Goal: Task Accomplishment & Management: Manage account settings

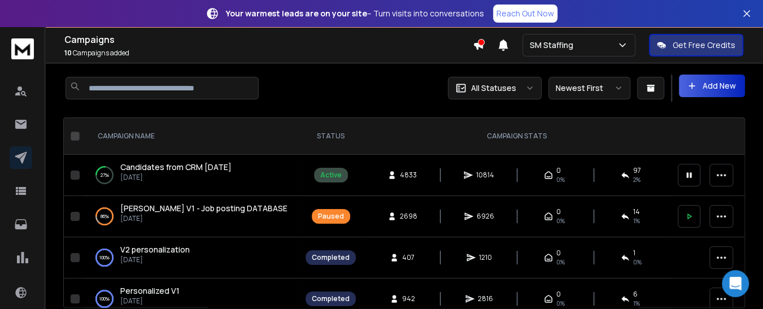
click at [747, 12] on icon at bounding box center [746, 13] width 10 height 10
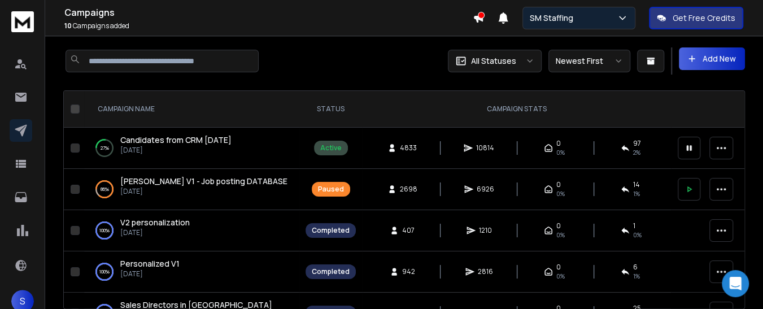
click at [600, 26] on button "SM Staffing" at bounding box center [578, 18] width 113 height 23
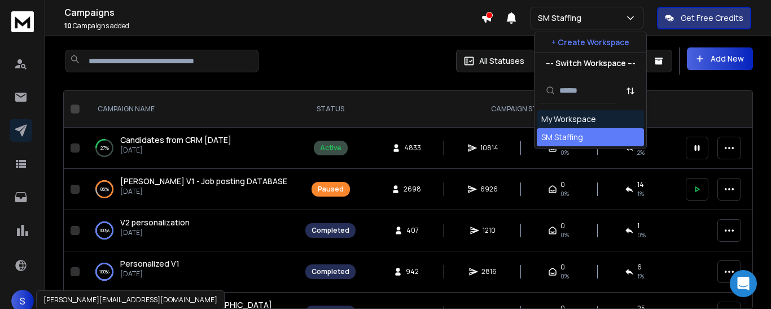
click at [28, 298] on span "S" at bounding box center [22, 301] width 23 height 23
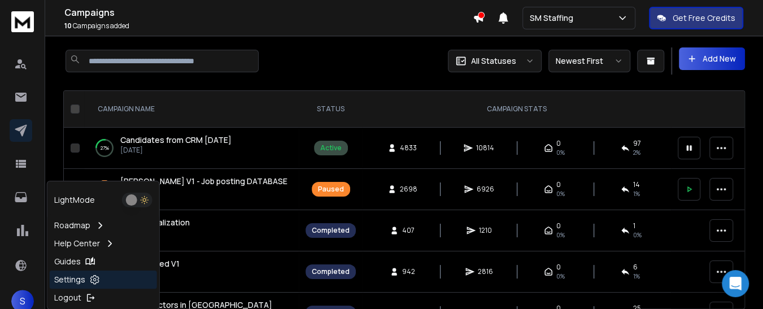
click at [100, 277] on div "Settings" at bounding box center [103, 279] width 107 height 18
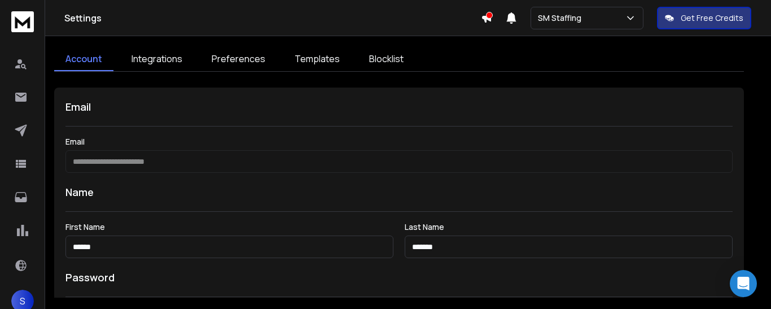
scroll to position [103, 0]
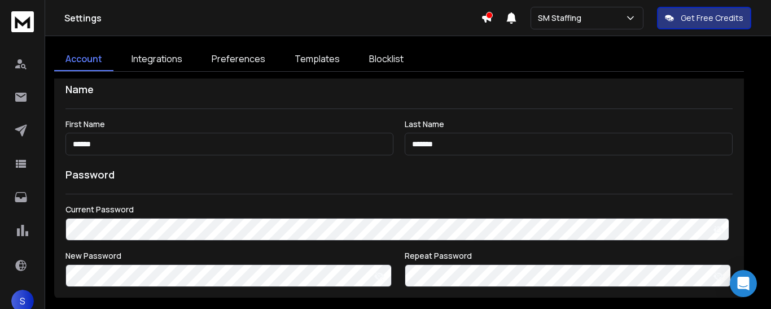
click at [160, 54] on link "Integrations" at bounding box center [156, 59] width 73 height 24
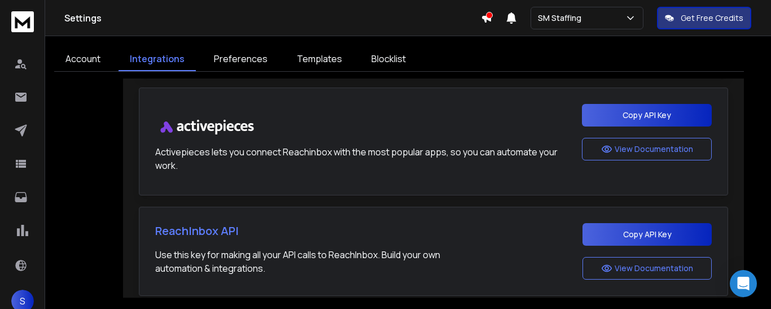
scroll to position [404, 0]
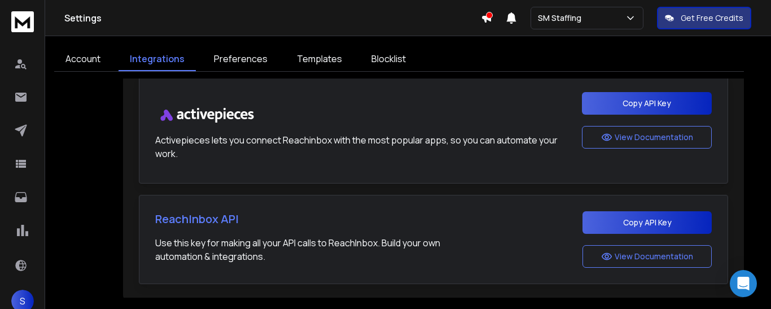
click at [87, 61] on link "Account" at bounding box center [83, 59] width 58 height 24
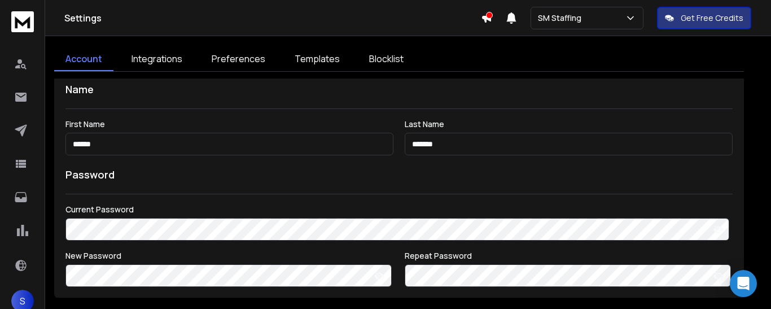
scroll to position [103, 0]
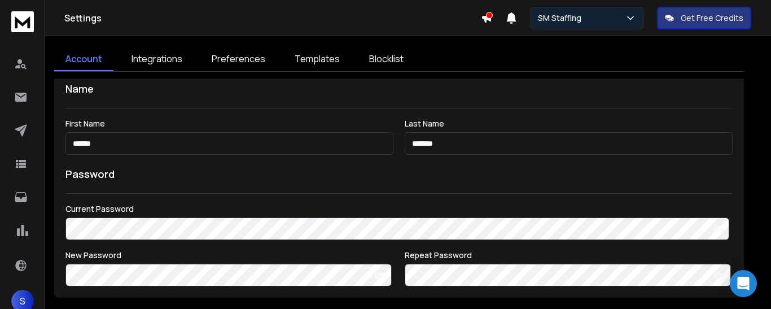
click at [607, 18] on div "SM Staffing" at bounding box center [587, 17] width 98 height 11
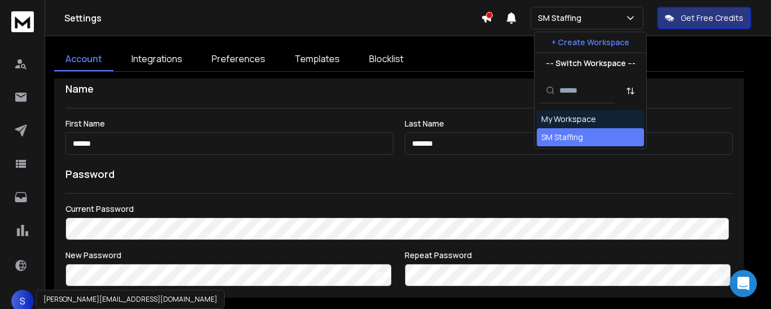
click at [28, 290] on button "S" at bounding box center [22, 301] width 23 height 23
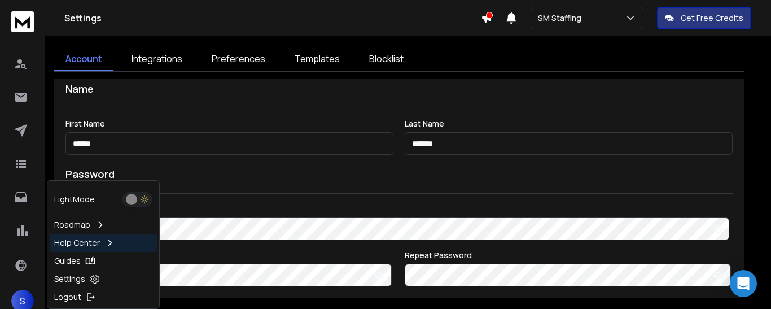
click at [104, 248] on link "Help Center" at bounding box center [103, 243] width 107 height 18
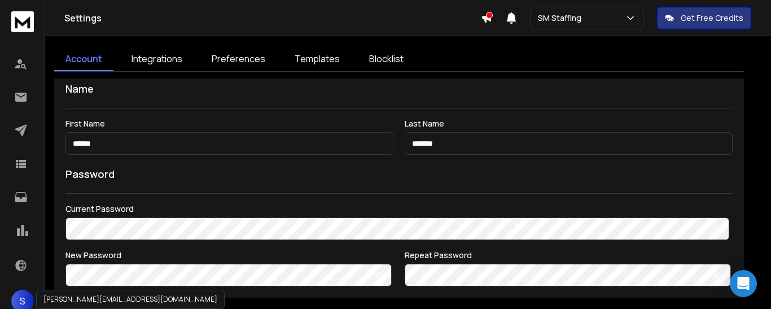
click at [25, 293] on span "S" at bounding box center [22, 301] width 23 height 23
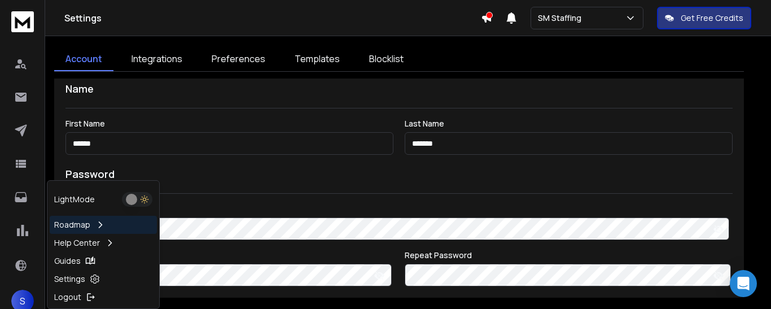
click at [316, 185] on form "Name First Name ****** Last Name ******* Password Current Password New Password…" at bounding box center [398, 183] width 667 height 205
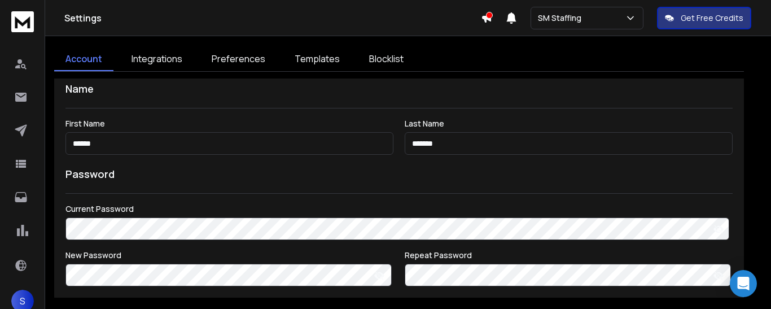
click at [387, 274] on div at bounding box center [382, 275] width 17 height 10
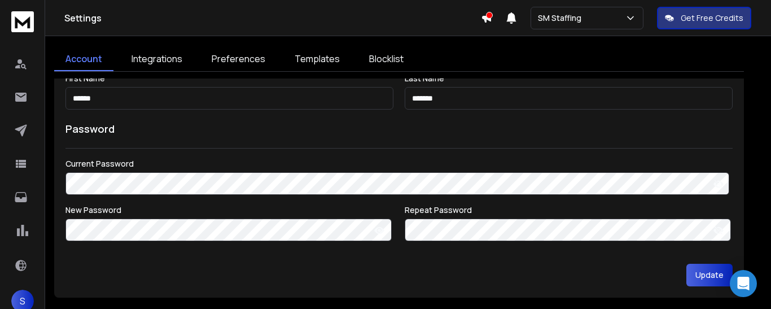
click at [708, 284] on button "Update" at bounding box center [709, 275] width 46 height 23
